Goal: Task Accomplishment & Management: Manage account settings

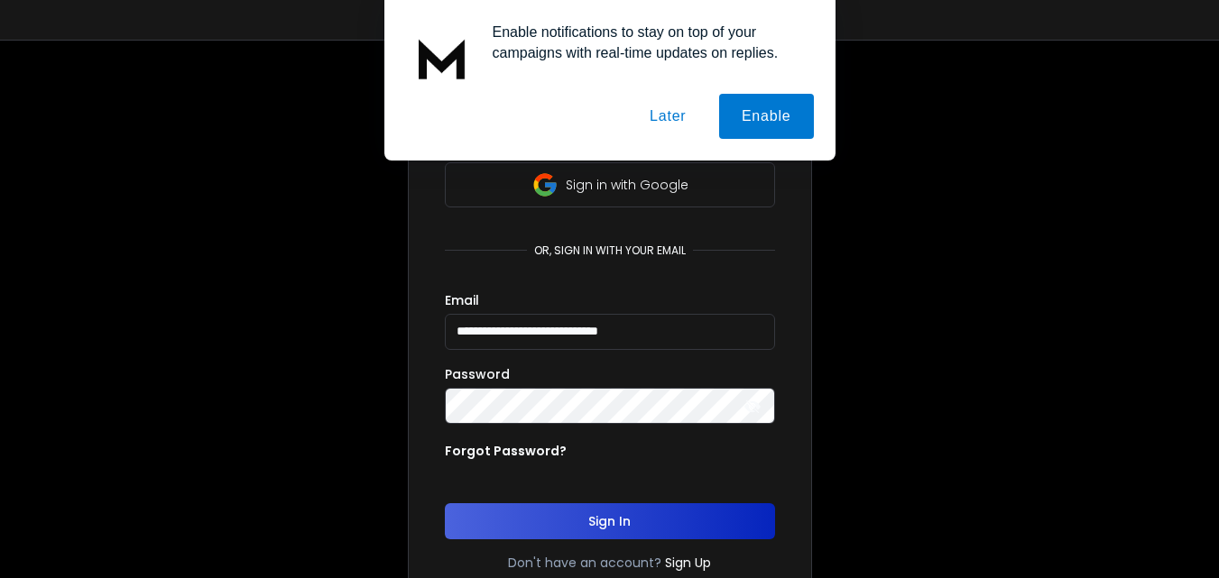
type input "**********"
click at [564, 523] on button "Sign In" at bounding box center [610, 521] width 330 height 36
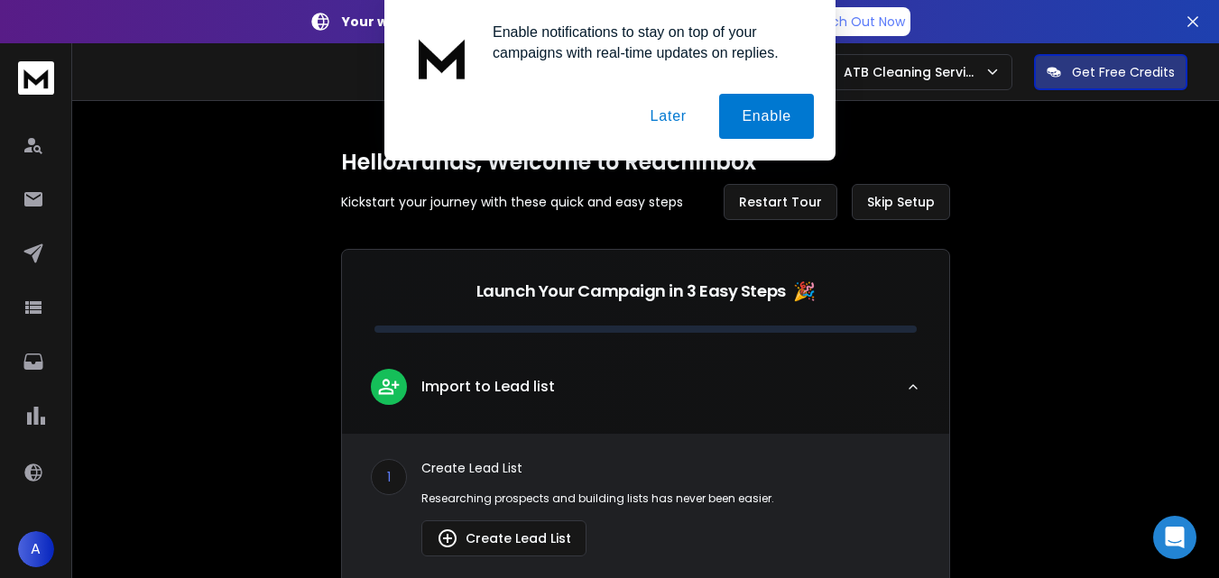
click at [651, 123] on button "Later" at bounding box center [667, 116] width 81 height 45
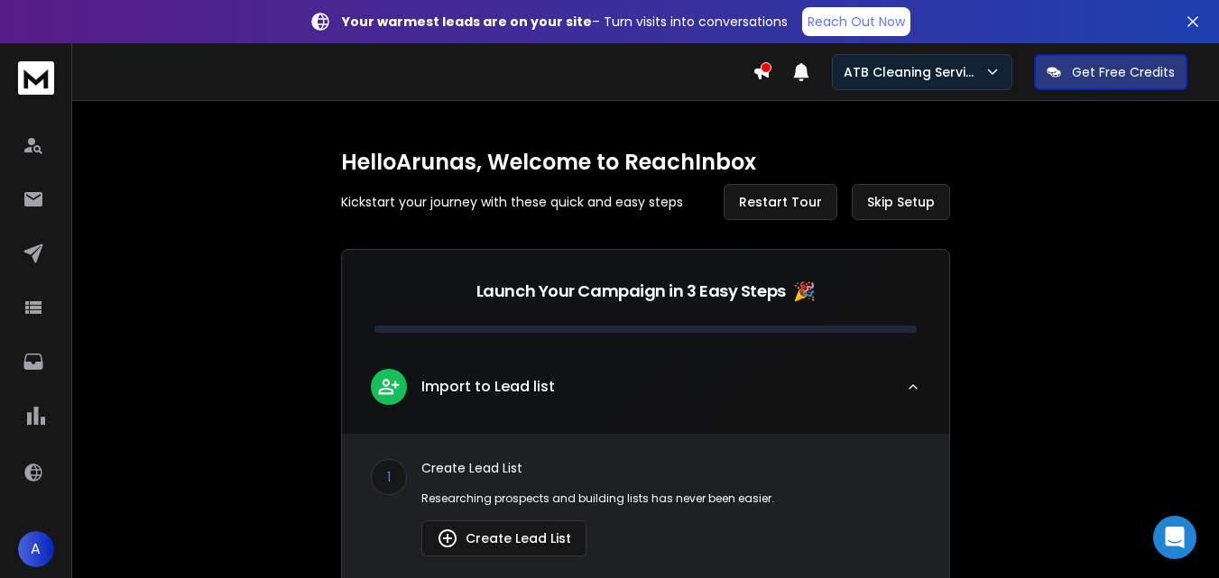
click at [921, 70] on p "ATB Cleaning Services" at bounding box center [914, 72] width 141 height 18
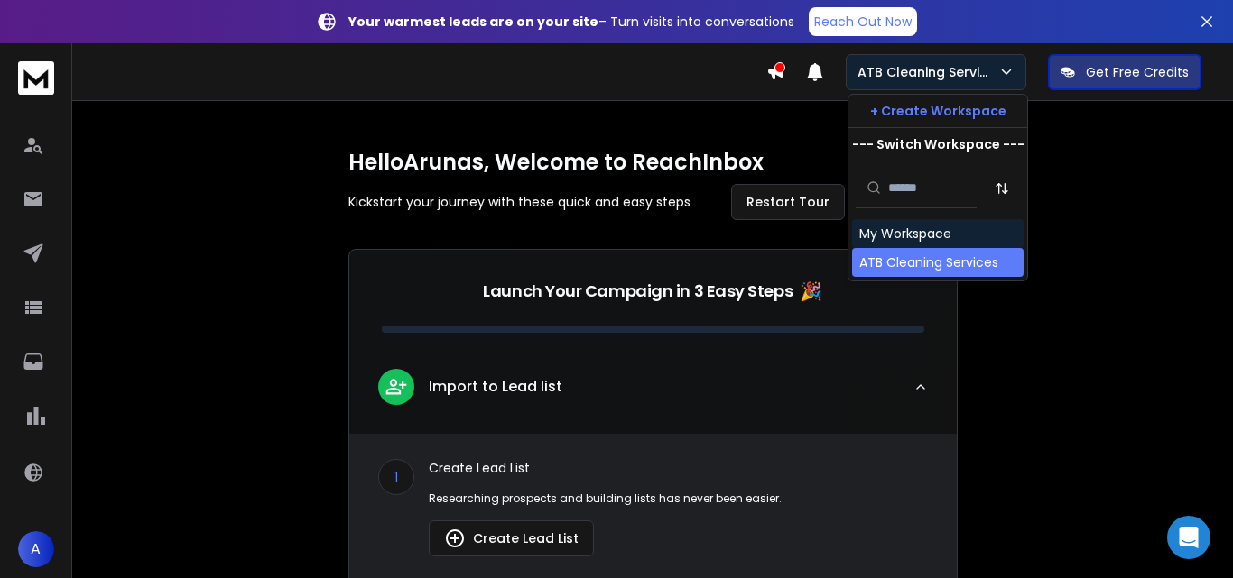
click at [921, 70] on p "ATB Cleaning Services" at bounding box center [927, 72] width 141 height 18
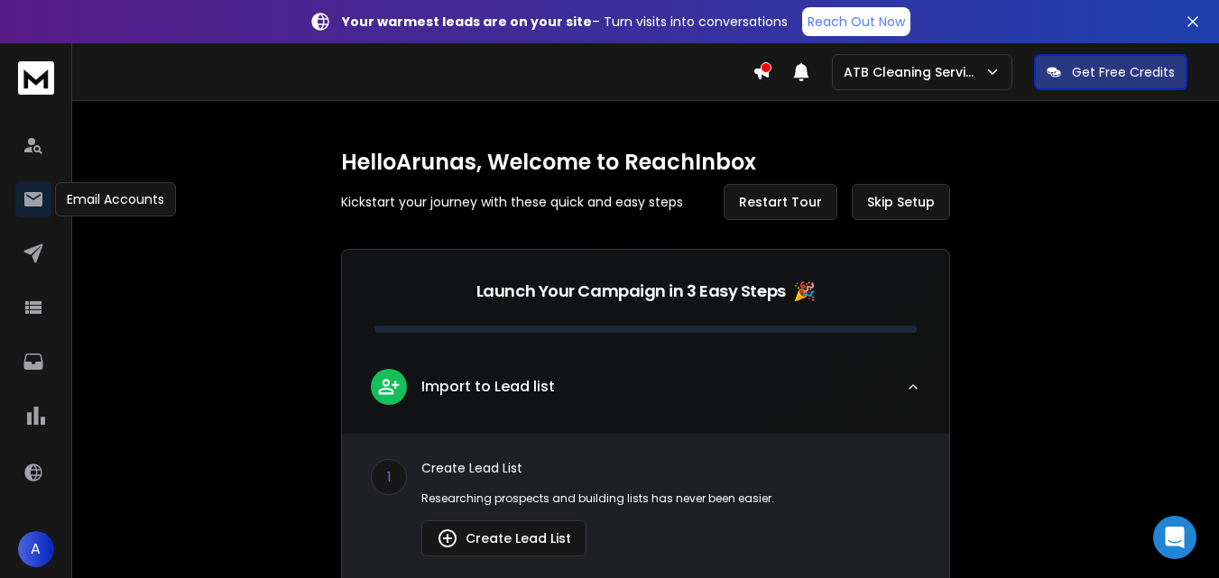
click at [42, 208] on icon at bounding box center [34, 200] width 22 height 22
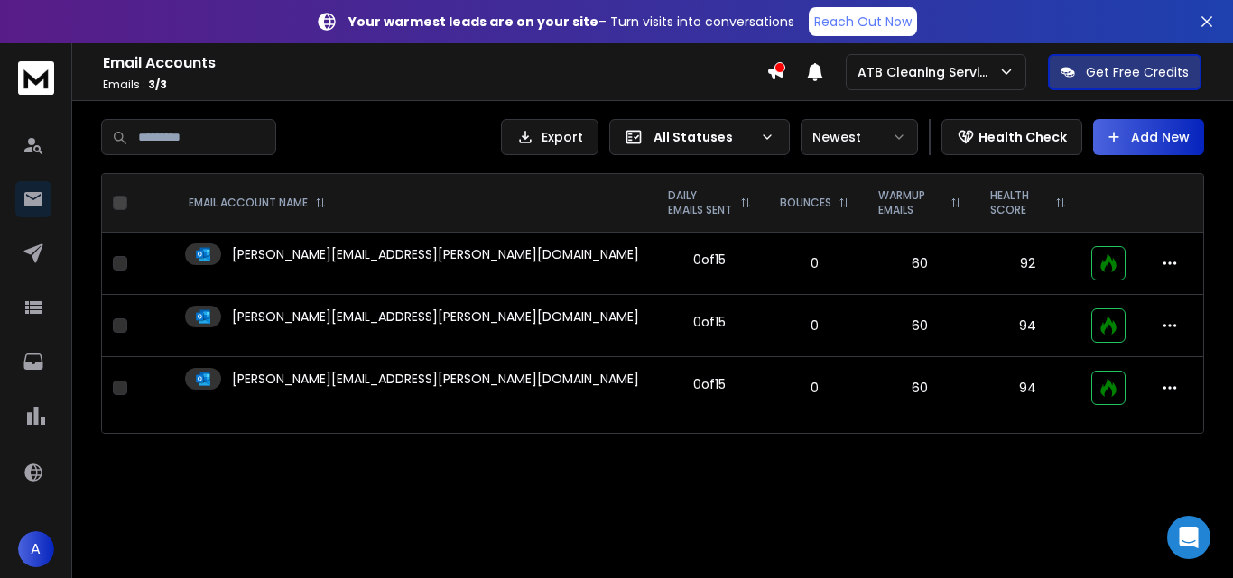
click at [1124, 130] on button "Add New" at bounding box center [1148, 137] width 111 height 36
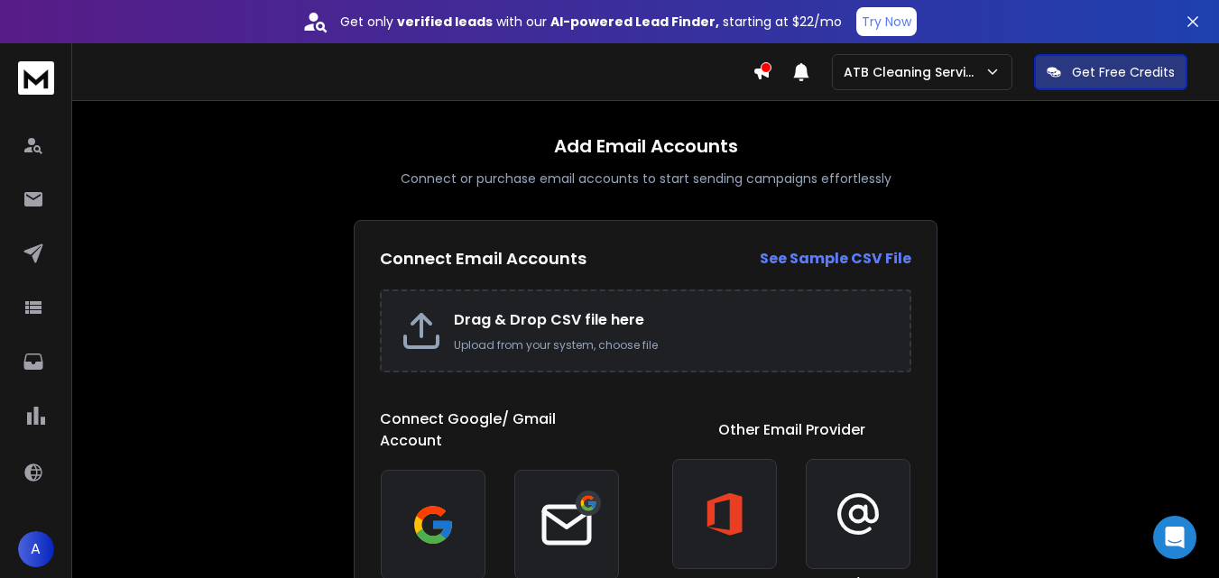
click at [466, 487] on div at bounding box center [433, 525] width 105 height 110
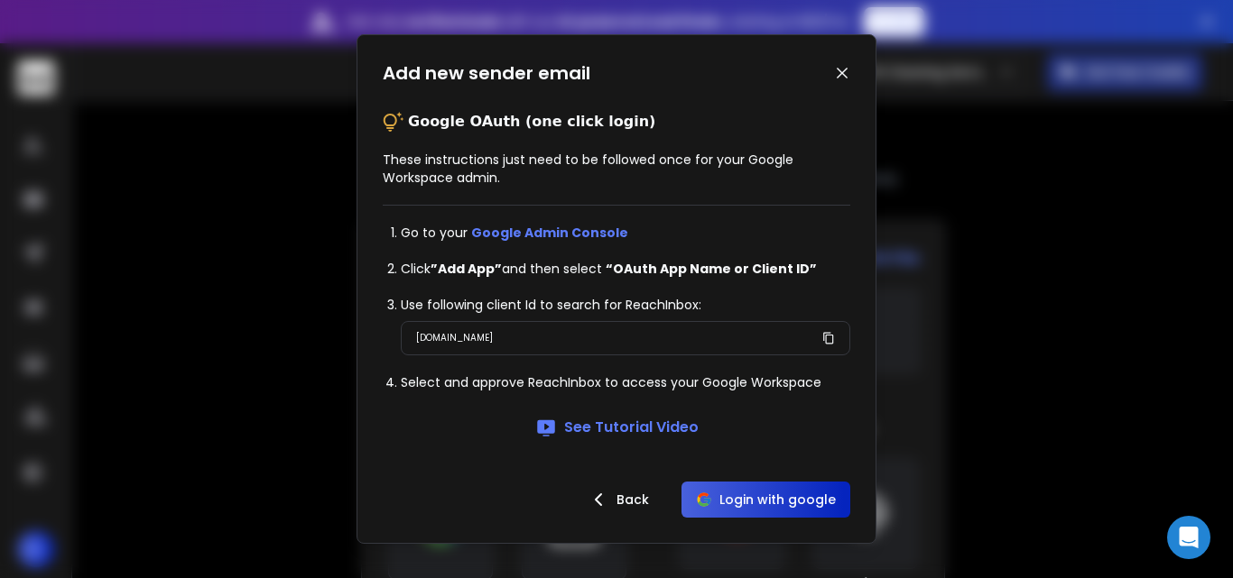
click at [822, 334] on icon at bounding box center [828, 338] width 13 height 13
click at [543, 234] on link "Google Admin Console" at bounding box center [549, 233] width 157 height 18
click at [720, 483] on button "Login with google" at bounding box center [765, 500] width 169 height 36
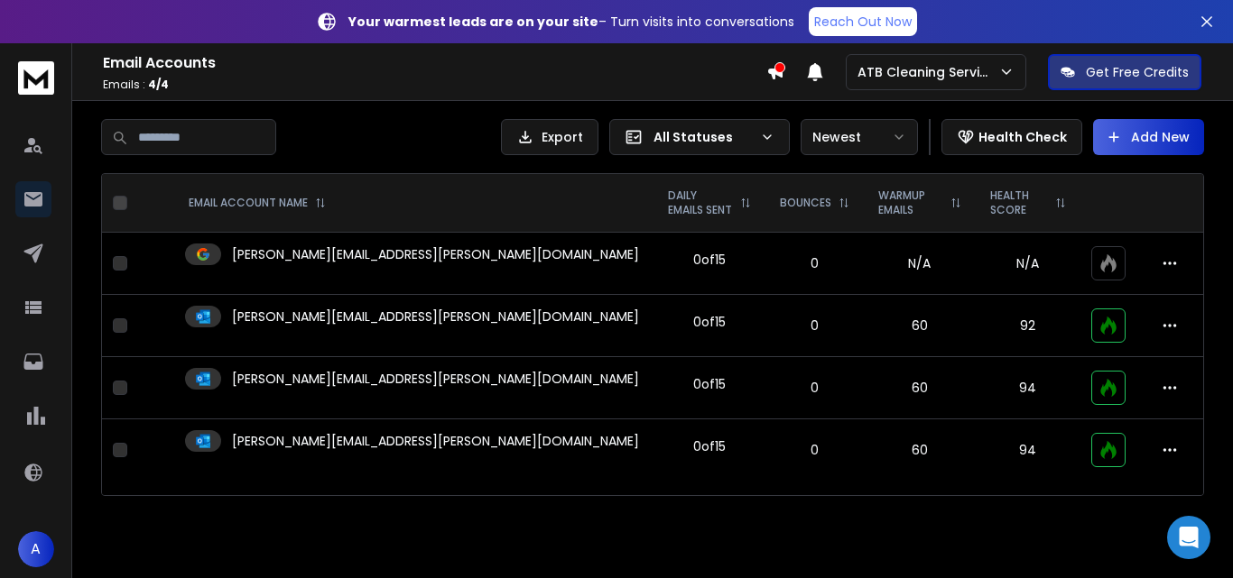
click at [1183, 154] on button "Add New" at bounding box center [1148, 137] width 111 height 36
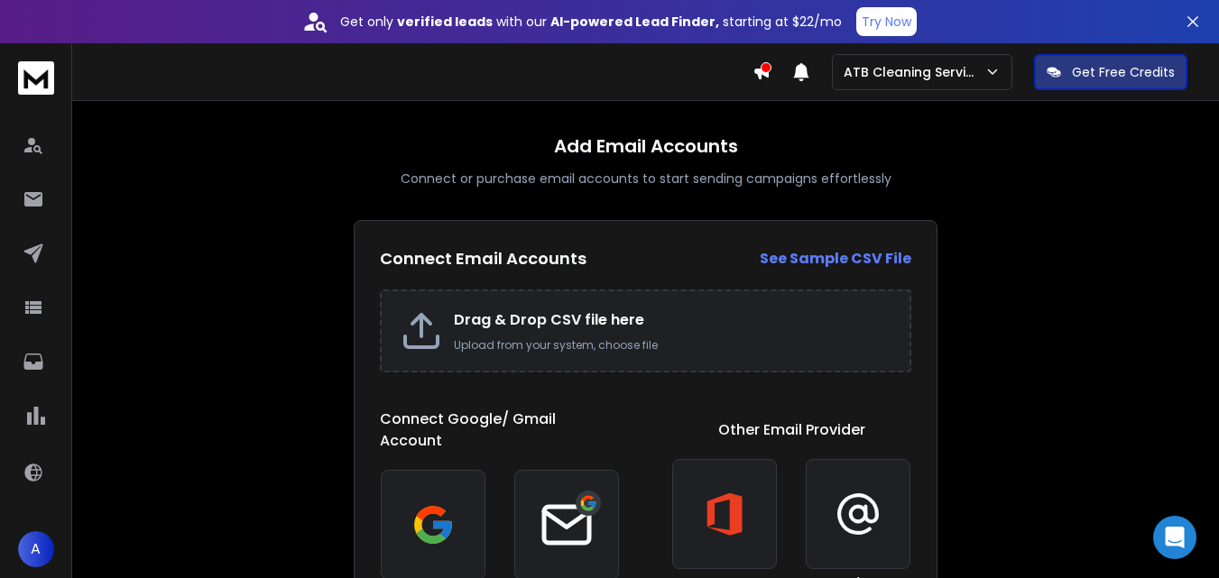
click at [462, 542] on div at bounding box center [433, 525] width 105 height 110
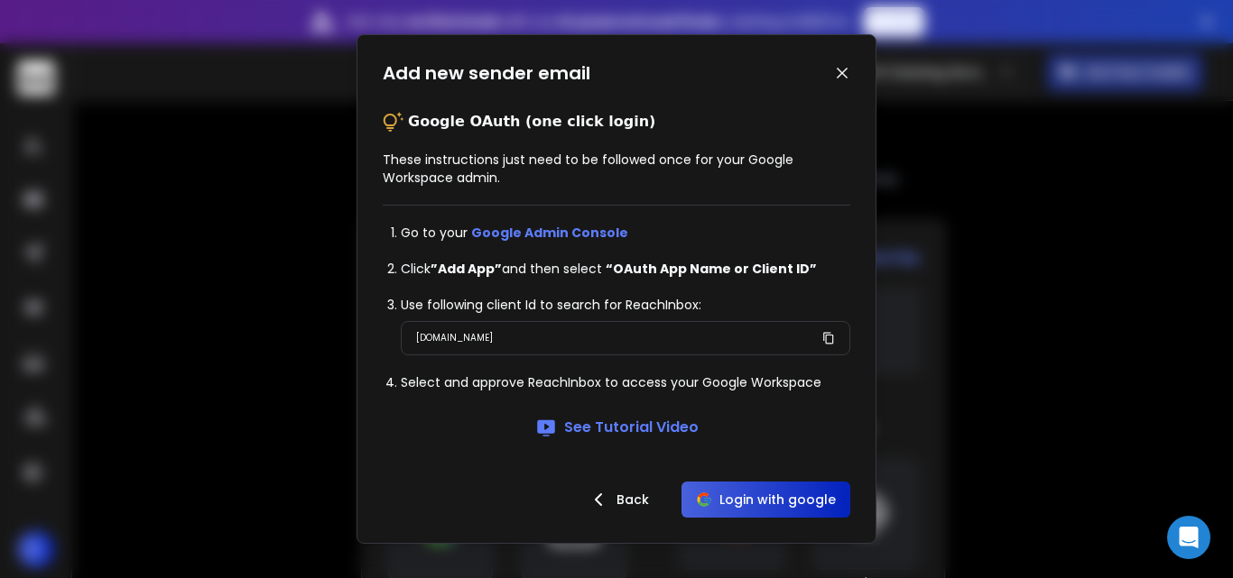
click at [709, 490] on button "Login with google" at bounding box center [765, 500] width 169 height 36
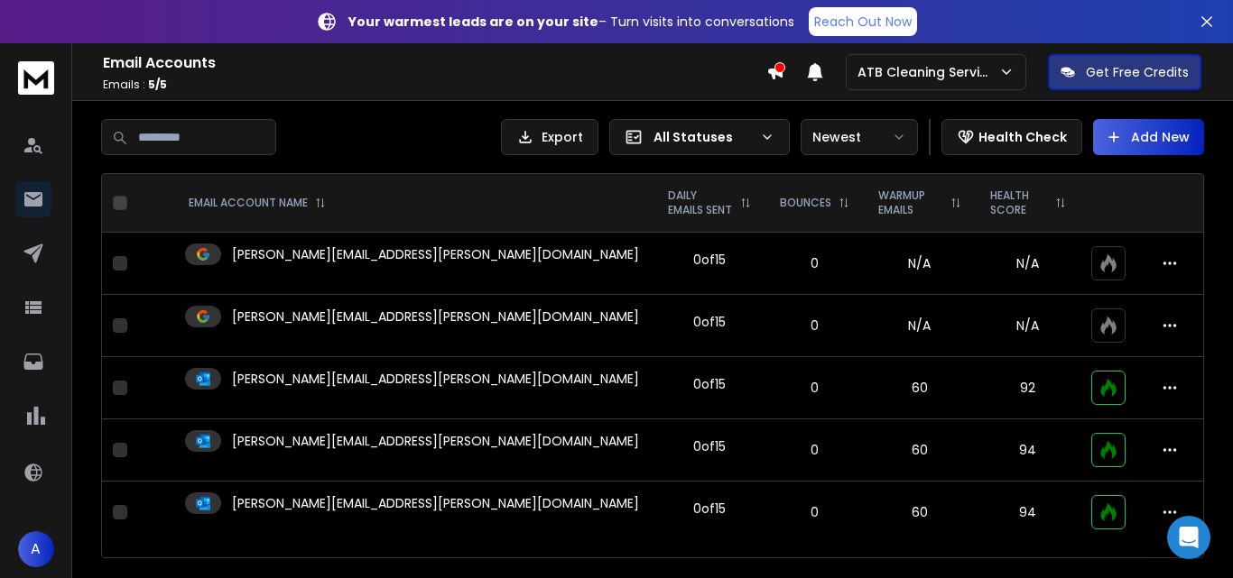
click at [1152, 140] on button "Add New" at bounding box center [1148, 137] width 111 height 36
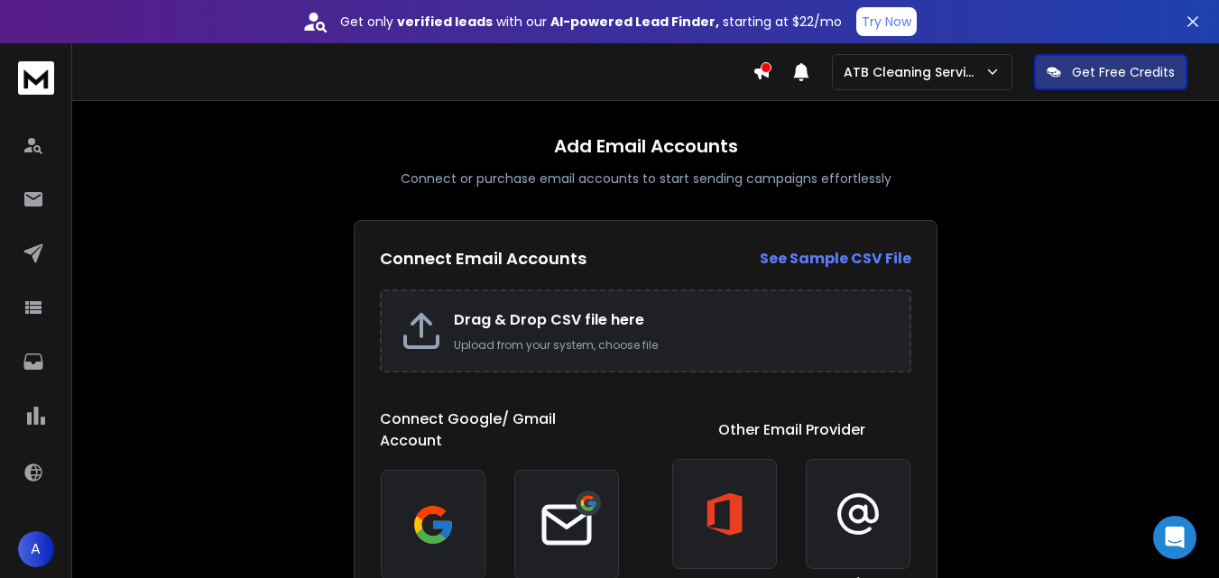
click at [435, 499] on icon at bounding box center [433, 525] width 45 height 54
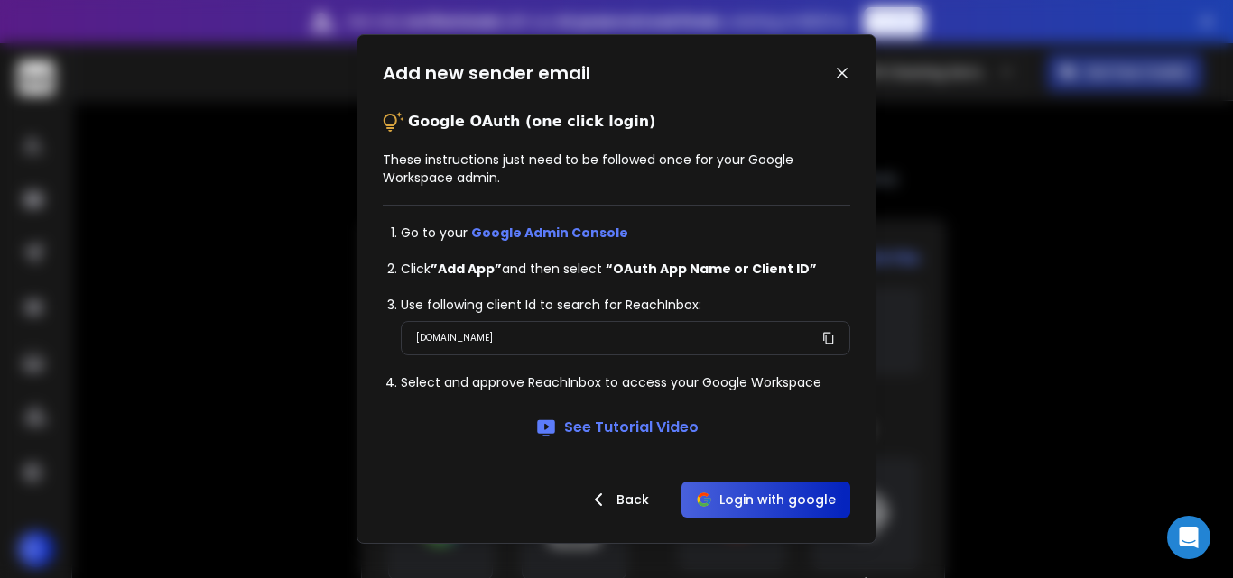
click at [701, 487] on button "Login with google" at bounding box center [765, 500] width 169 height 36
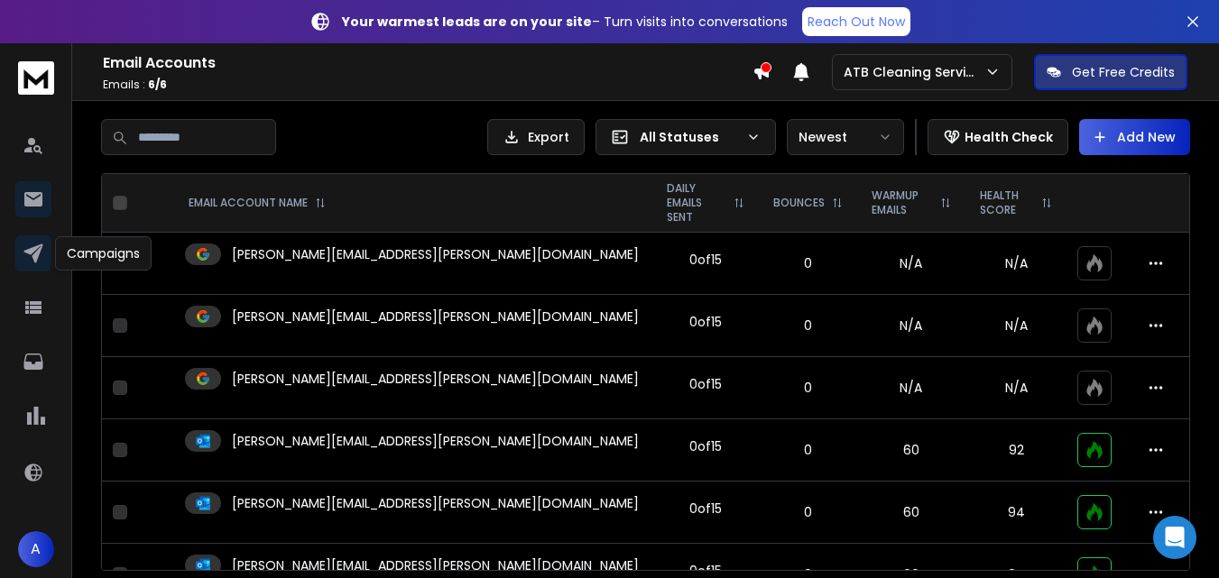
click at [38, 254] on icon at bounding box center [32, 253] width 19 height 19
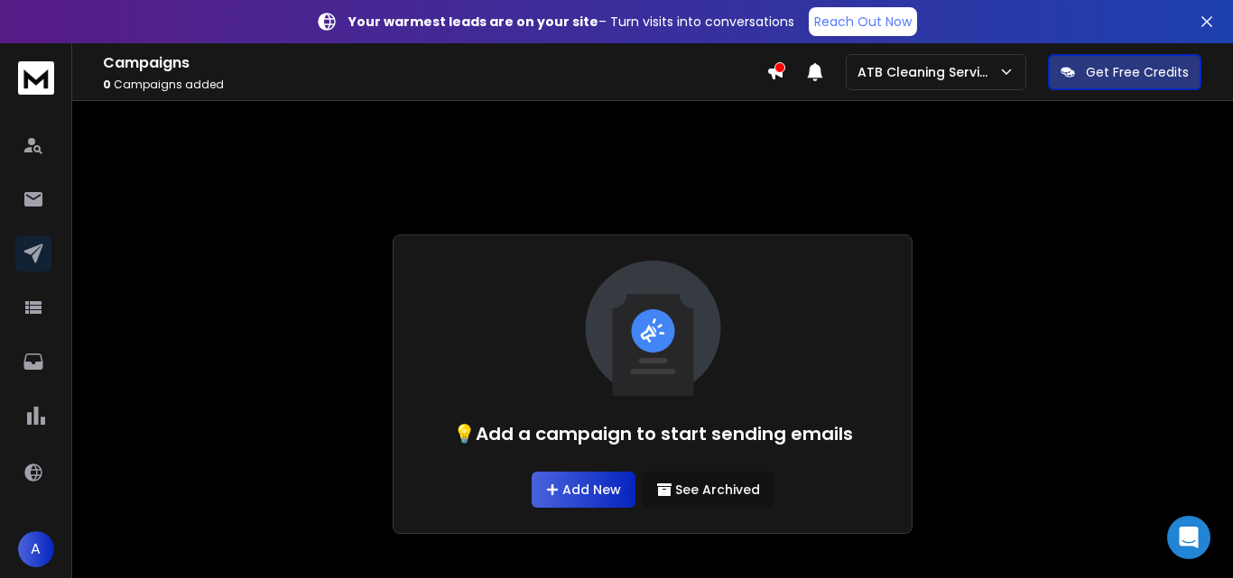
click at [586, 506] on link "Add New" at bounding box center [583, 490] width 104 height 36
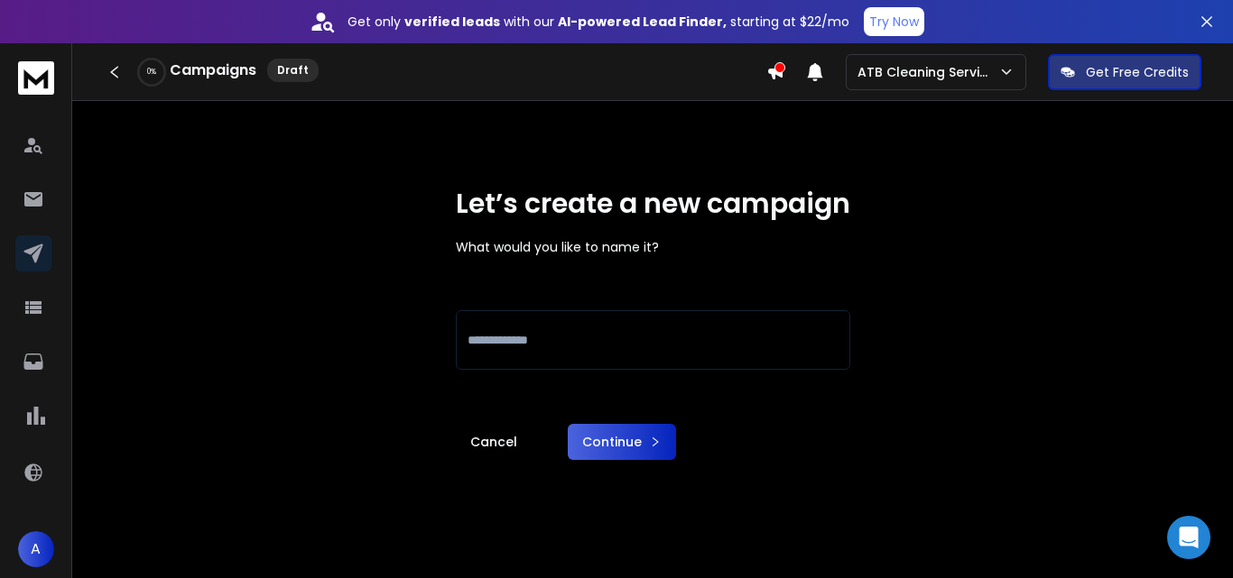
click at [510, 431] on link "Cancel" at bounding box center [494, 442] width 76 height 36
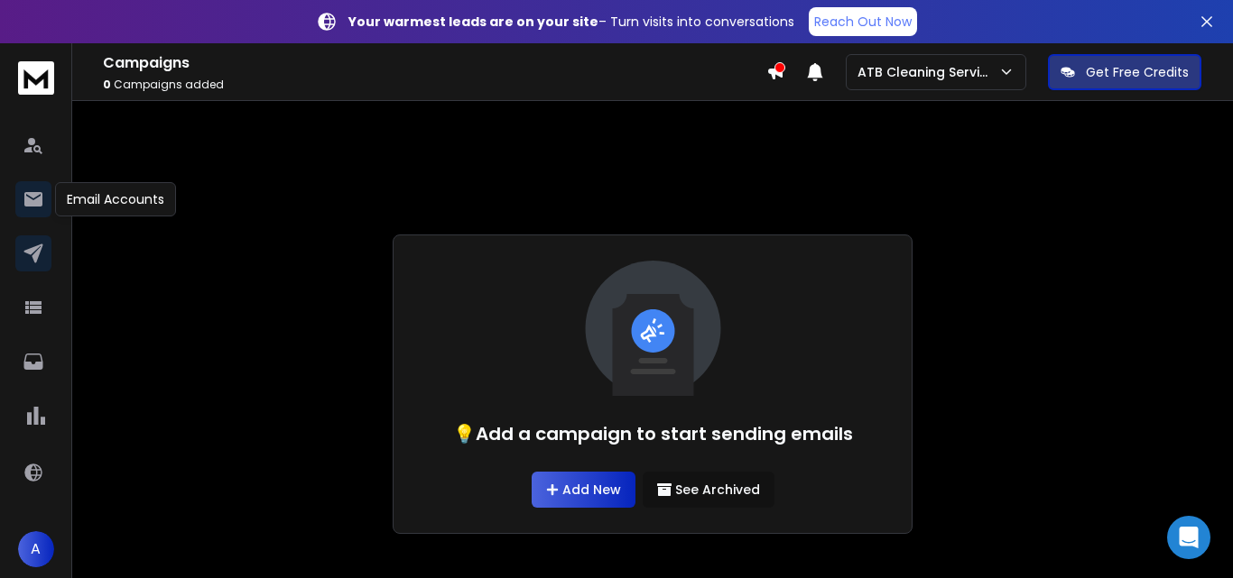
click at [24, 198] on icon at bounding box center [33, 199] width 18 height 14
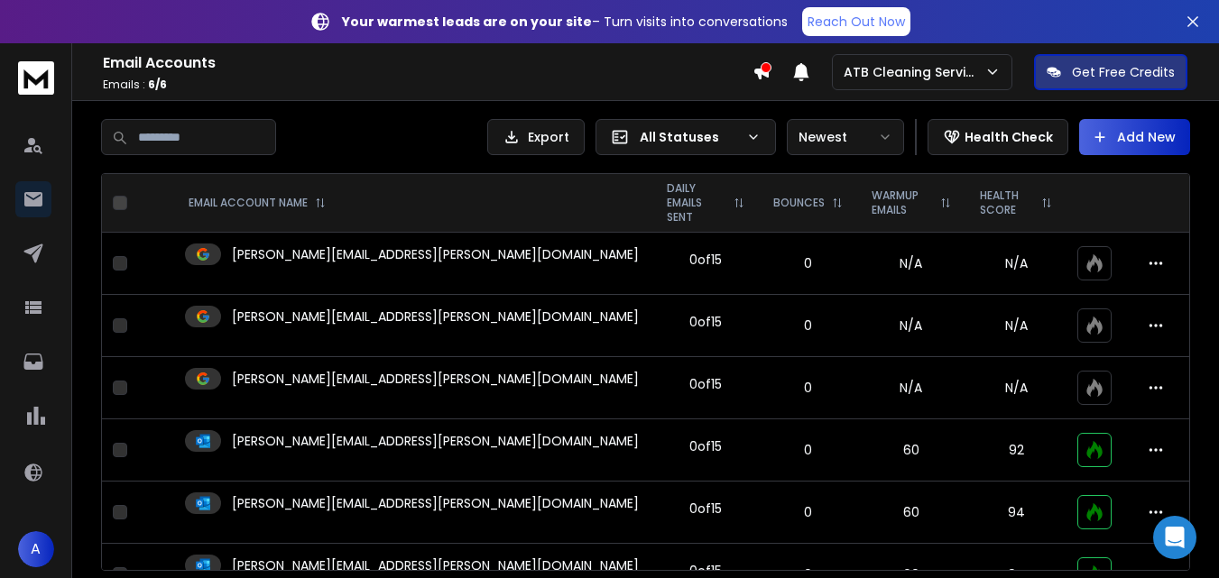
click at [1086, 263] on icon at bounding box center [1093, 263] width 15 height 18
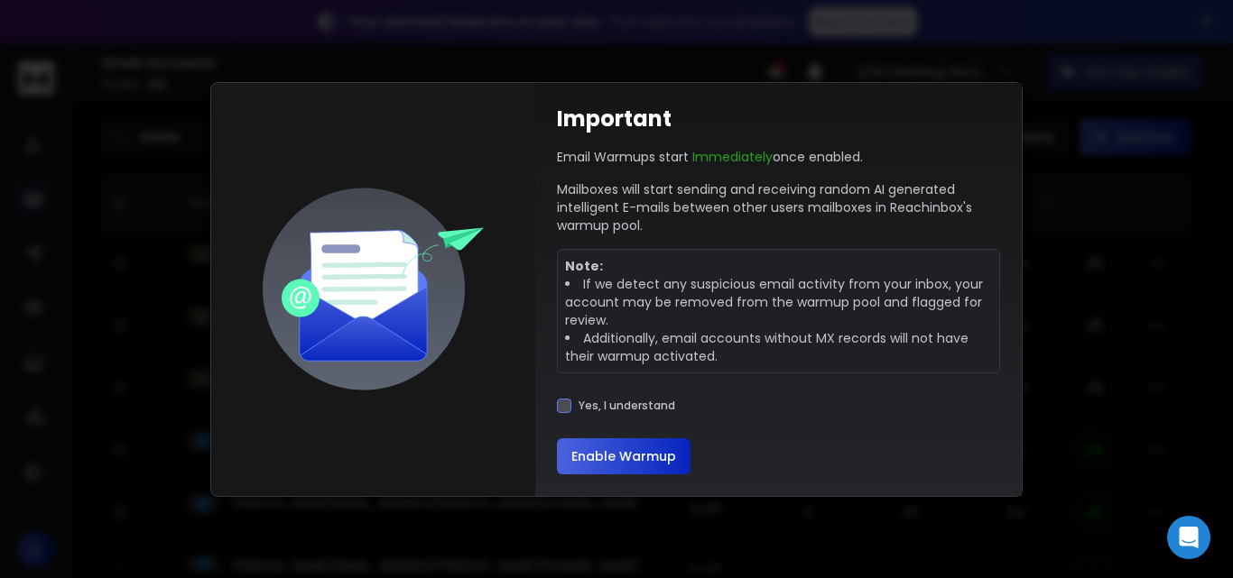
drag, startPoint x: 561, startPoint y: 413, endPoint x: 564, endPoint y: 404, distance: 9.4
click at [564, 404] on div "Yes, I understand" at bounding box center [616, 406] width 118 height 36
click at [564, 404] on button "Yes, I understand" at bounding box center [564, 406] width 14 height 14
click at [593, 451] on button "Enable Warmup" at bounding box center [624, 457] width 134 height 36
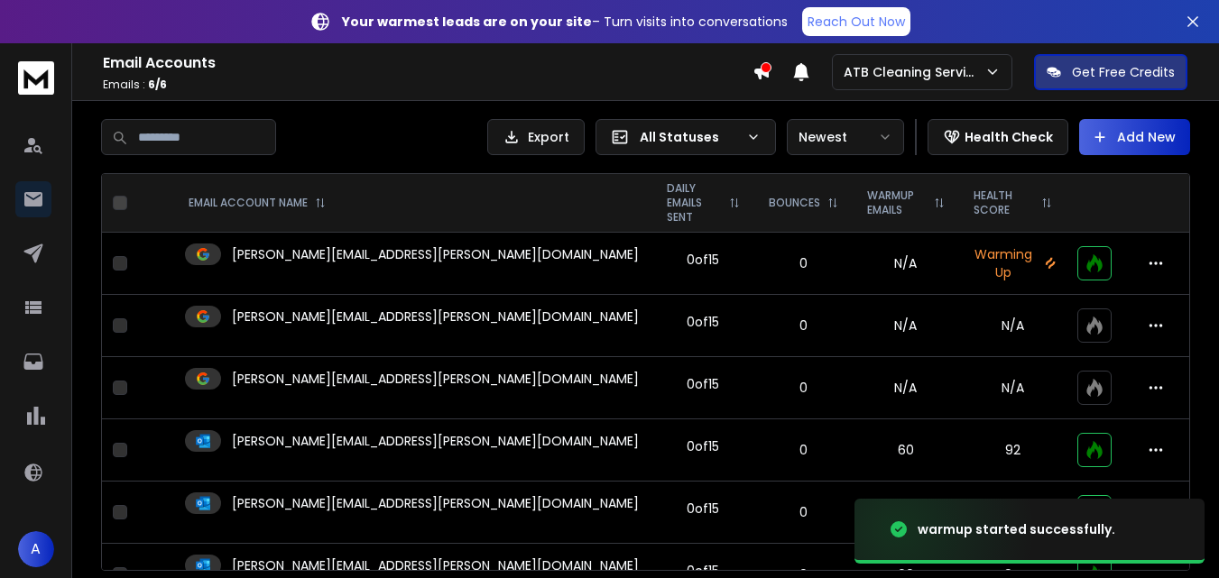
click at [1086, 320] on icon at bounding box center [1093, 326] width 15 height 18
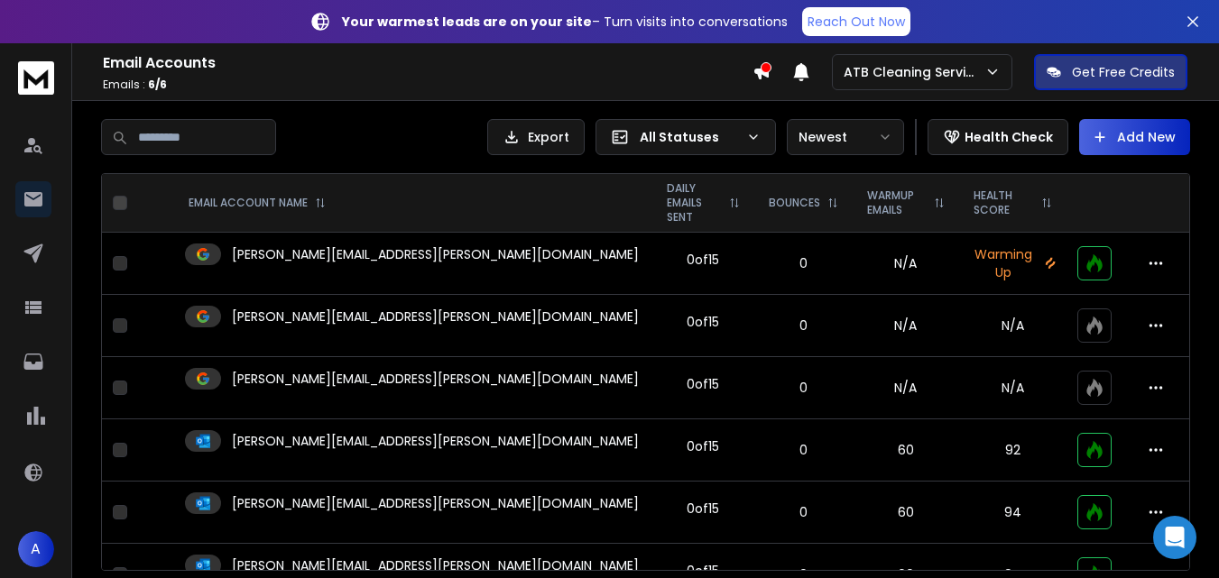
click at [329, 308] on p "[PERSON_NAME][EMAIL_ADDRESS][PERSON_NAME][DOMAIN_NAME]" at bounding box center [435, 317] width 407 height 18
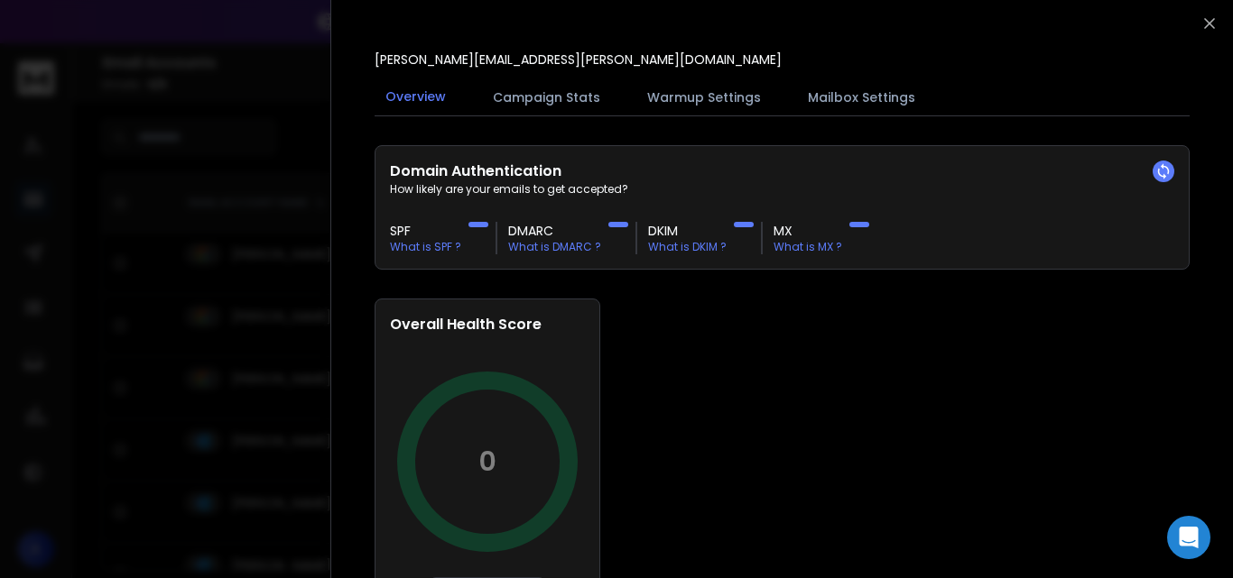
click at [267, 288] on div at bounding box center [616, 289] width 1233 height 578
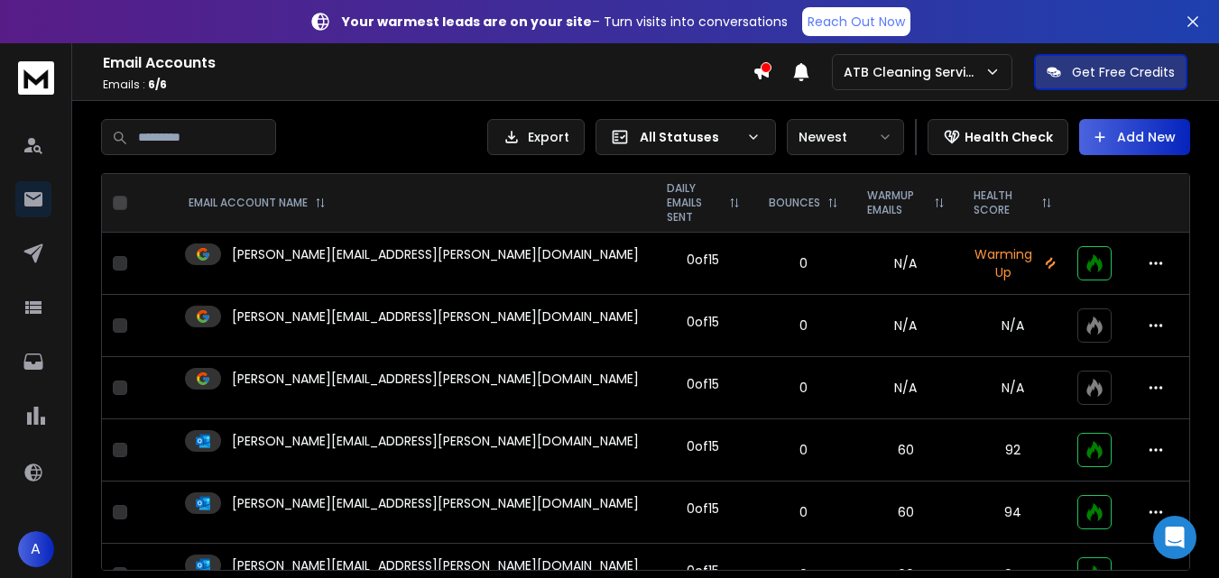
click at [1085, 326] on icon at bounding box center [1094, 326] width 18 height 18
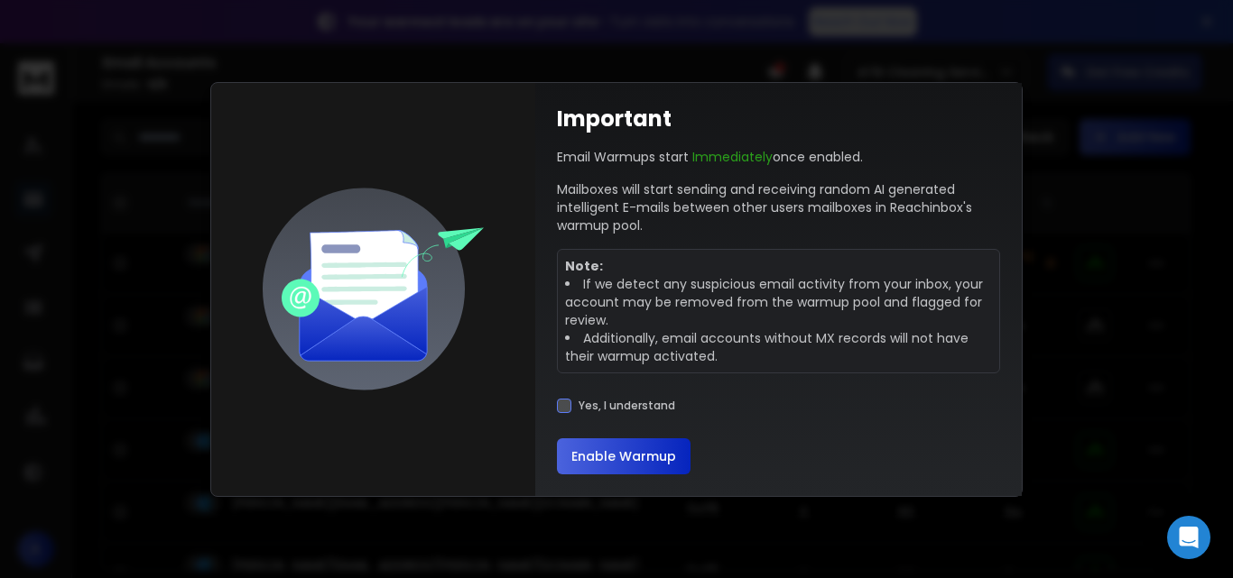
click at [567, 414] on div "Yes, I understand" at bounding box center [616, 406] width 118 height 36
click at [564, 410] on button "Yes, I understand" at bounding box center [564, 406] width 14 height 14
click at [591, 454] on button "Enable Warmup" at bounding box center [624, 457] width 134 height 36
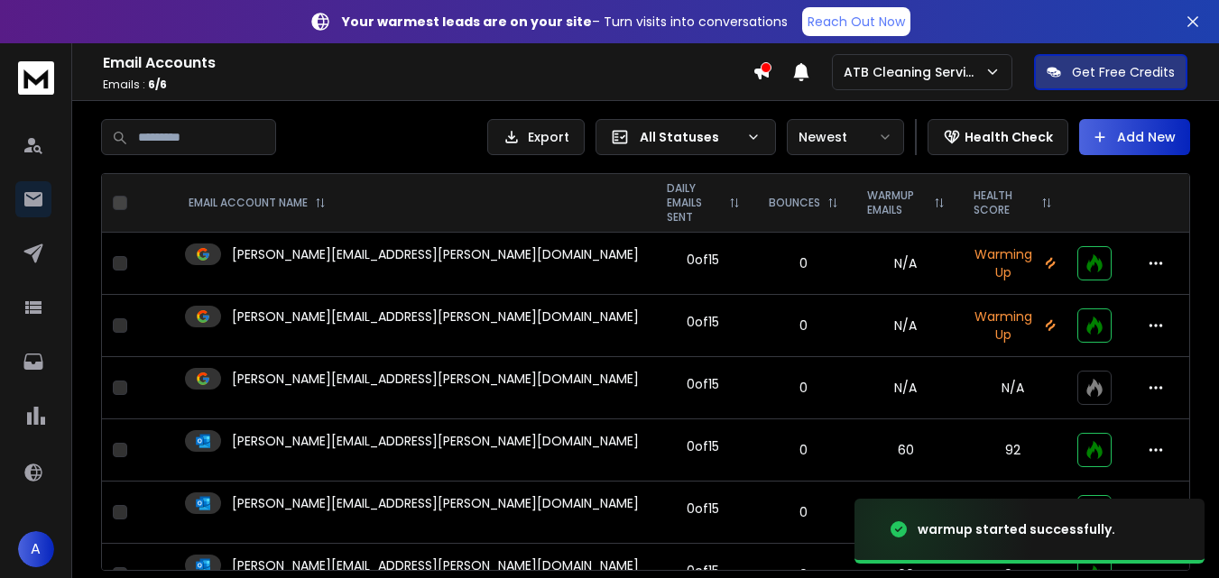
click at [1077, 375] on div at bounding box center [1094, 388] width 34 height 34
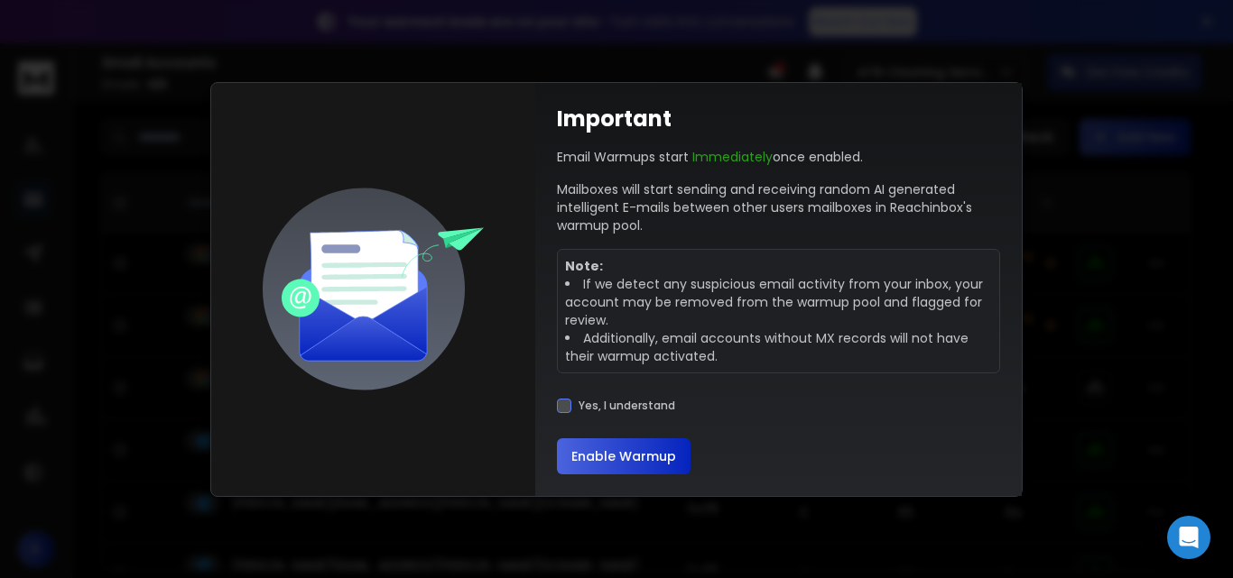
click at [564, 404] on button "Yes, I understand" at bounding box center [564, 406] width 14 height 14
click at [590, 452] on button "Enable Warmup" at bounding box center [624, 457] width 134 height 36
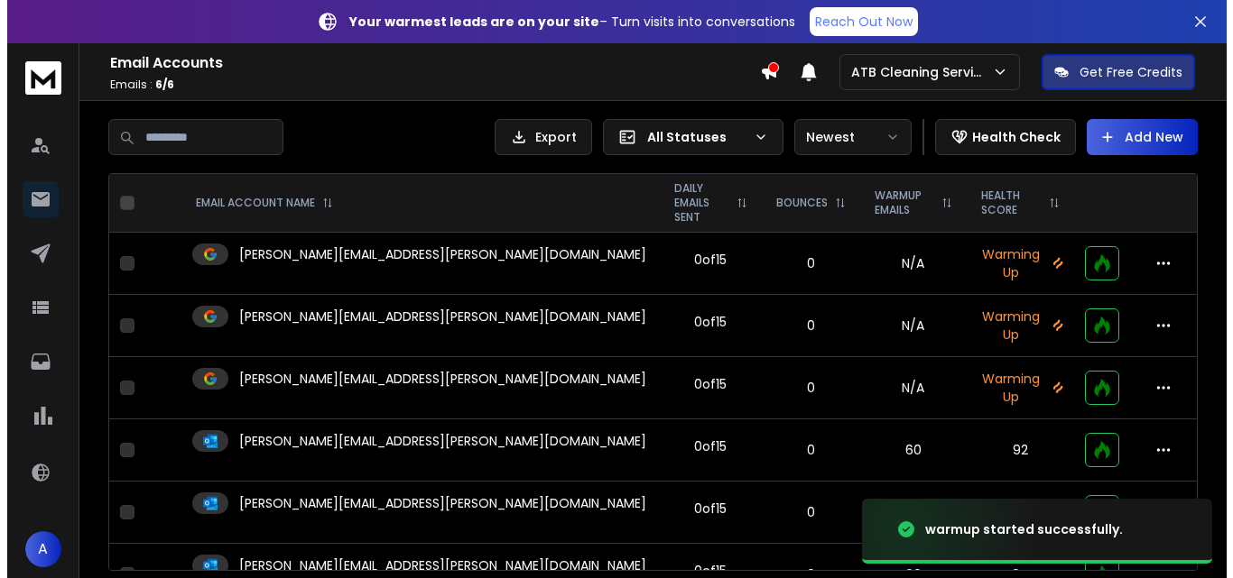
scroll to position [28, 0]
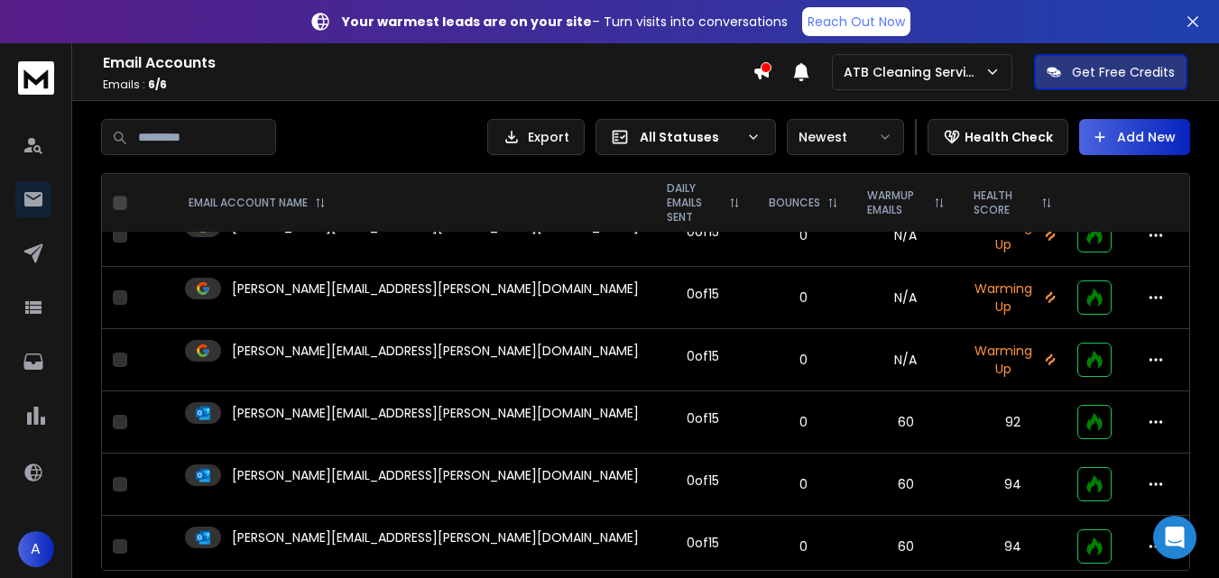
click at [478, 93] on div "Email Accounts Emails : 6 / 6 ATB Cleaning Services Get Free Credits" at bounding box center [609, 72] width 1219 height 58
click at [36, 158] on link at bounding box center [33, 145] width 36 height 36
